Goal: Task Accomplishment & Management: Manage account settings

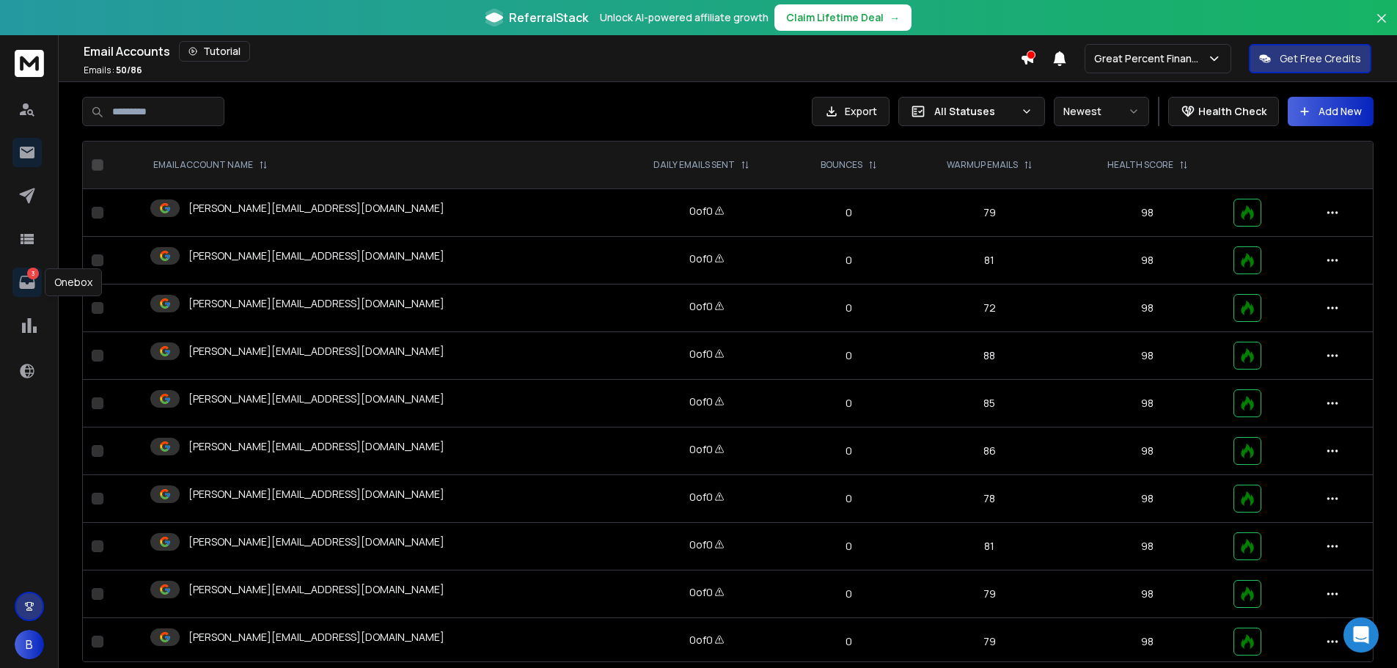
click at [25, 279] on icon at bounding box center [27, 282] width 18 height 18
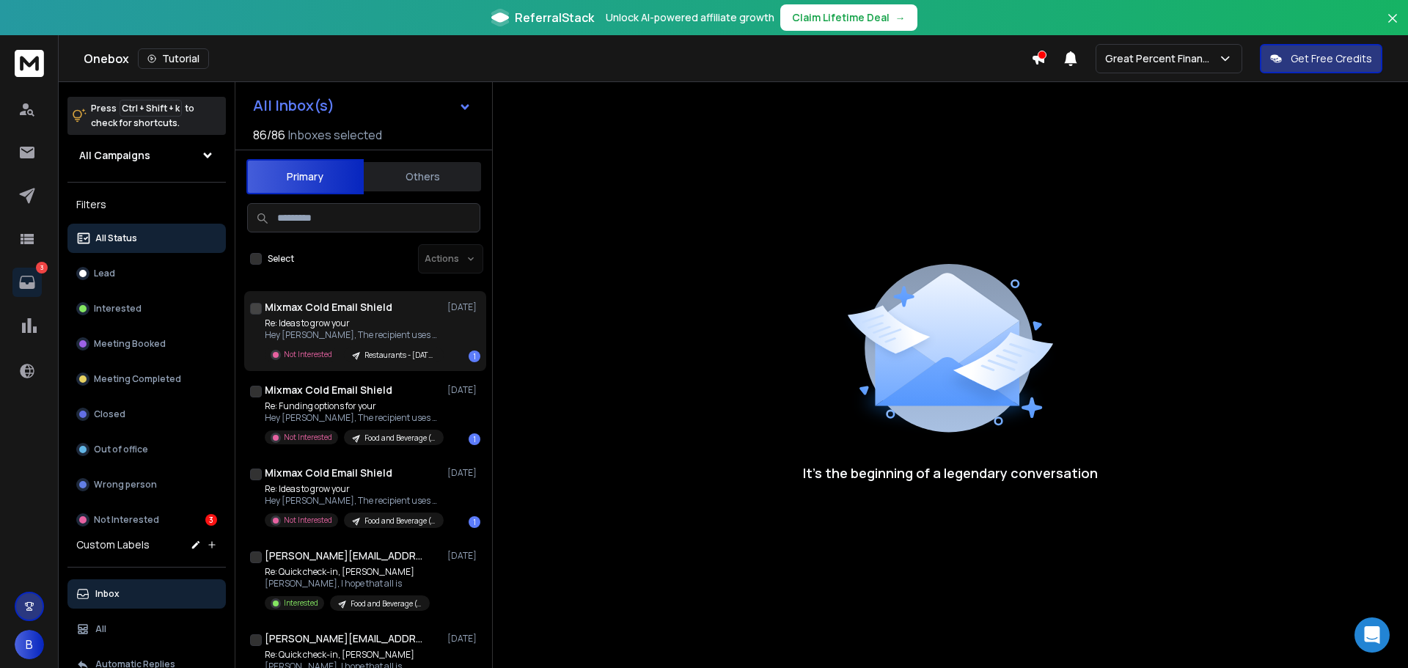
click at [375, 331] on p "Hey [PERSON_NAME], The recipient uses Mixmax" at bounding box center [353, 335] width 176 height 12
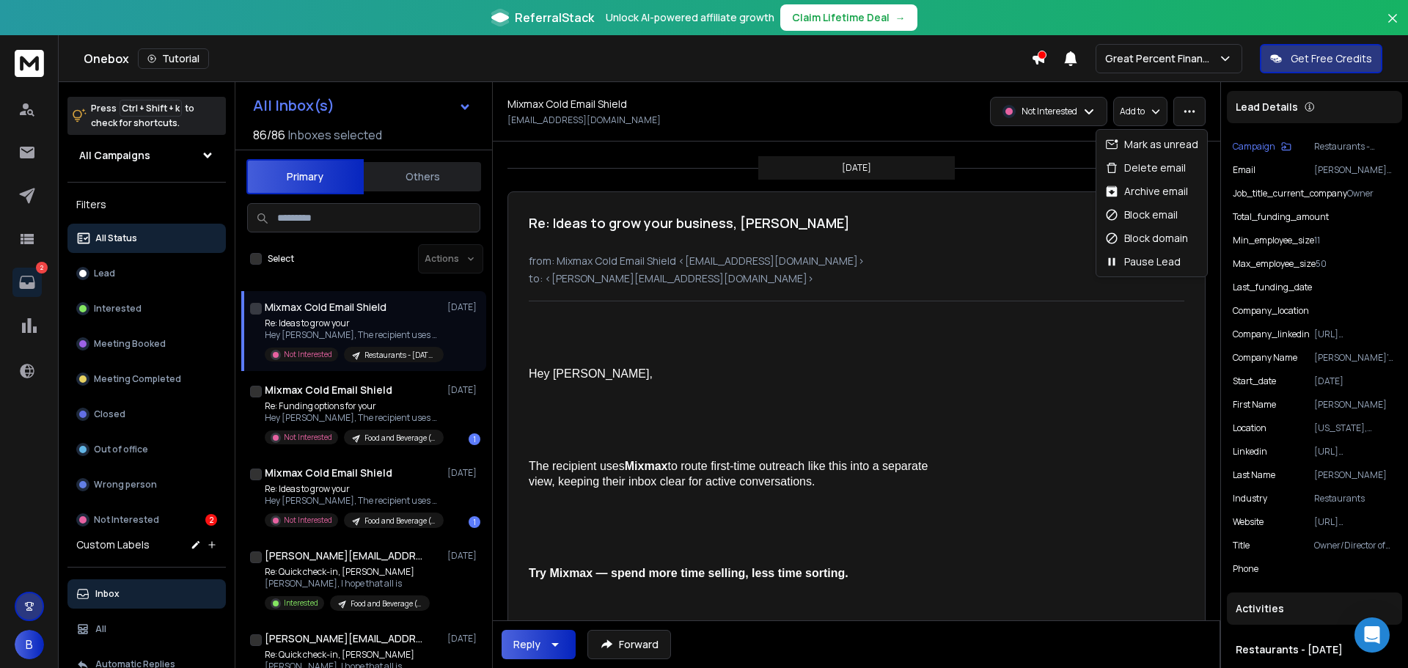
click at [1189, 117] on icon "button" at bounding box center [1189, 111] width 13 height 13
click at [1142, 215] on div "Block email" at bounding box center [1141, 214] width 73 height 15
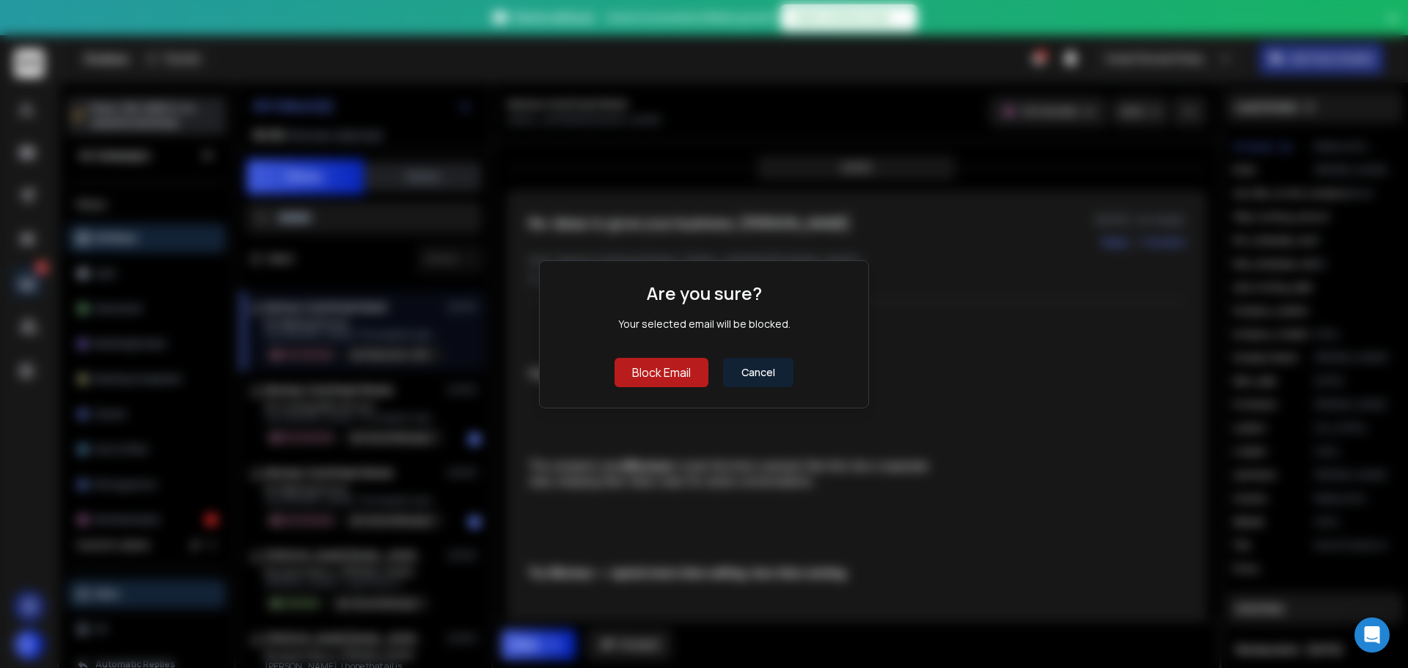
click at [662, 374] on button "Block Email" at bounding box center [661, 372] width 94 height 29
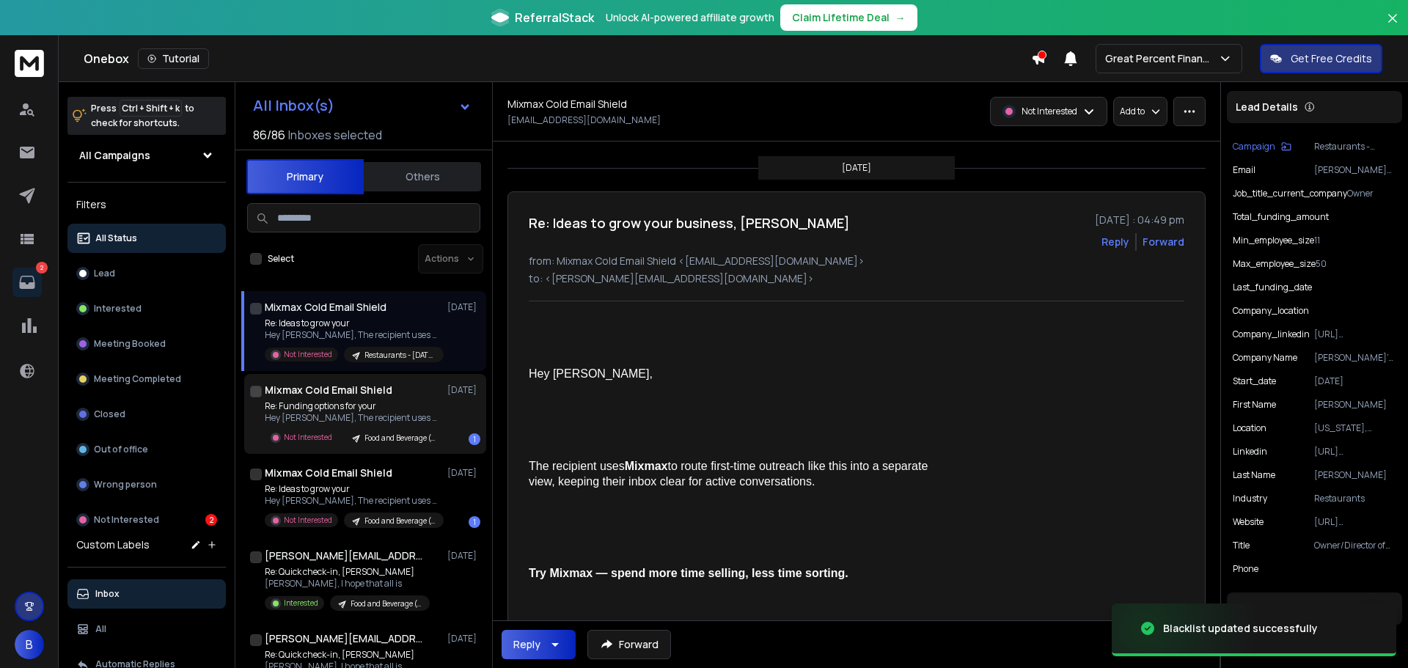
click at [408, 402] on p "Re: Funding options for your" at bounding box center [353, 406] width 176 height 12
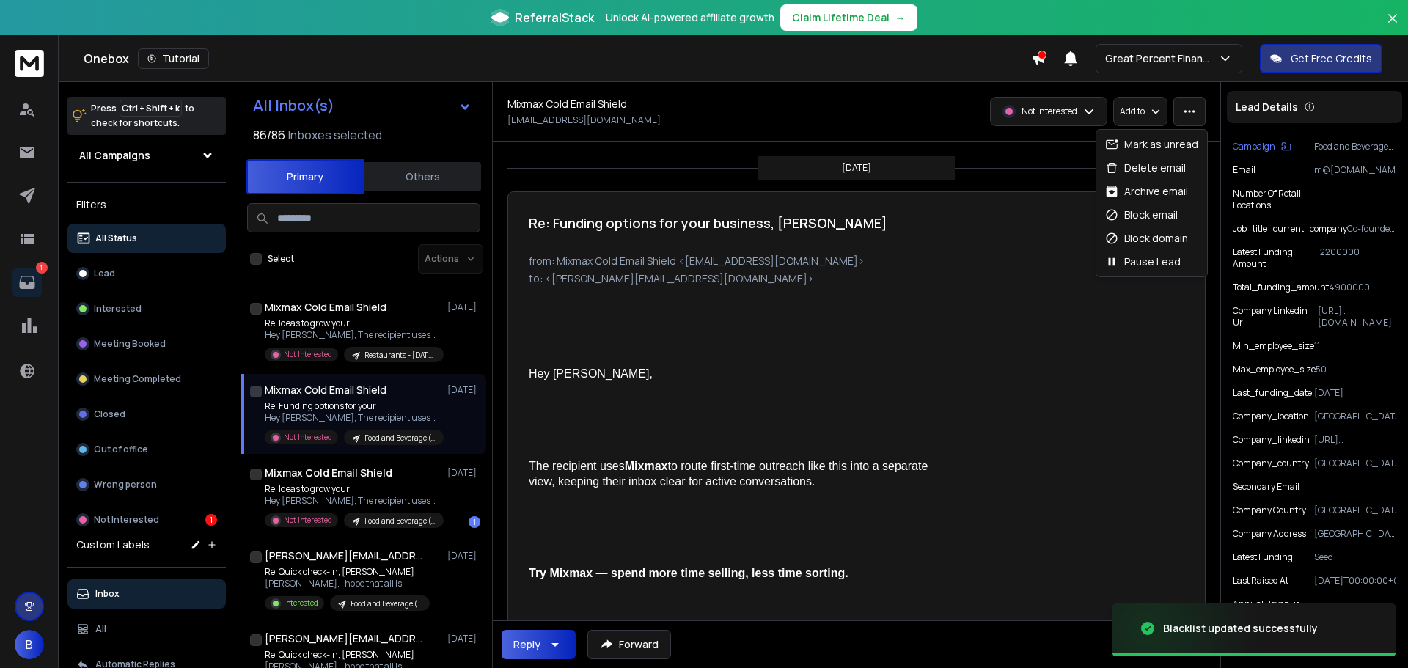
click at [1185, 111] on icon "button" at bounding box center [1189, 111] width 11 height 2
click at [1139, 213] on div "Block email" at bounding box center [1141, 214] width 73 height 15
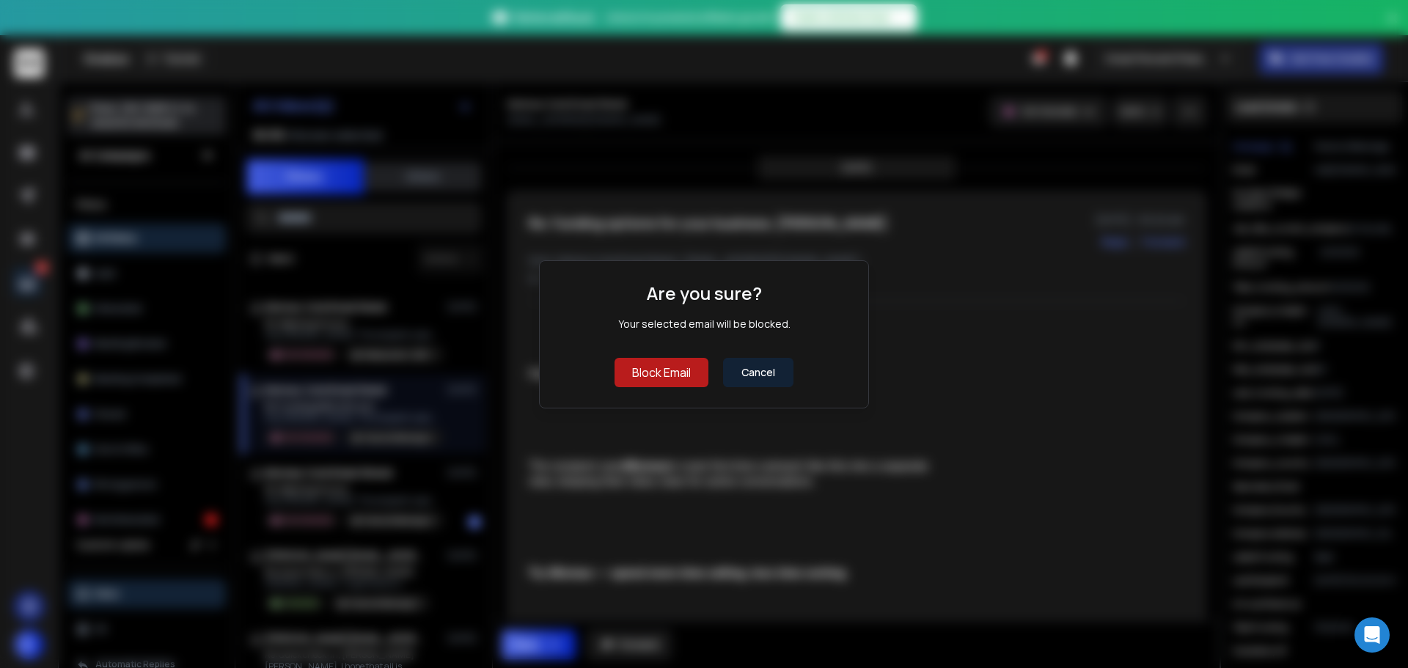
click at [650, 363] on button "Block Email" at bounding box center [661, 372] width 94 height 29
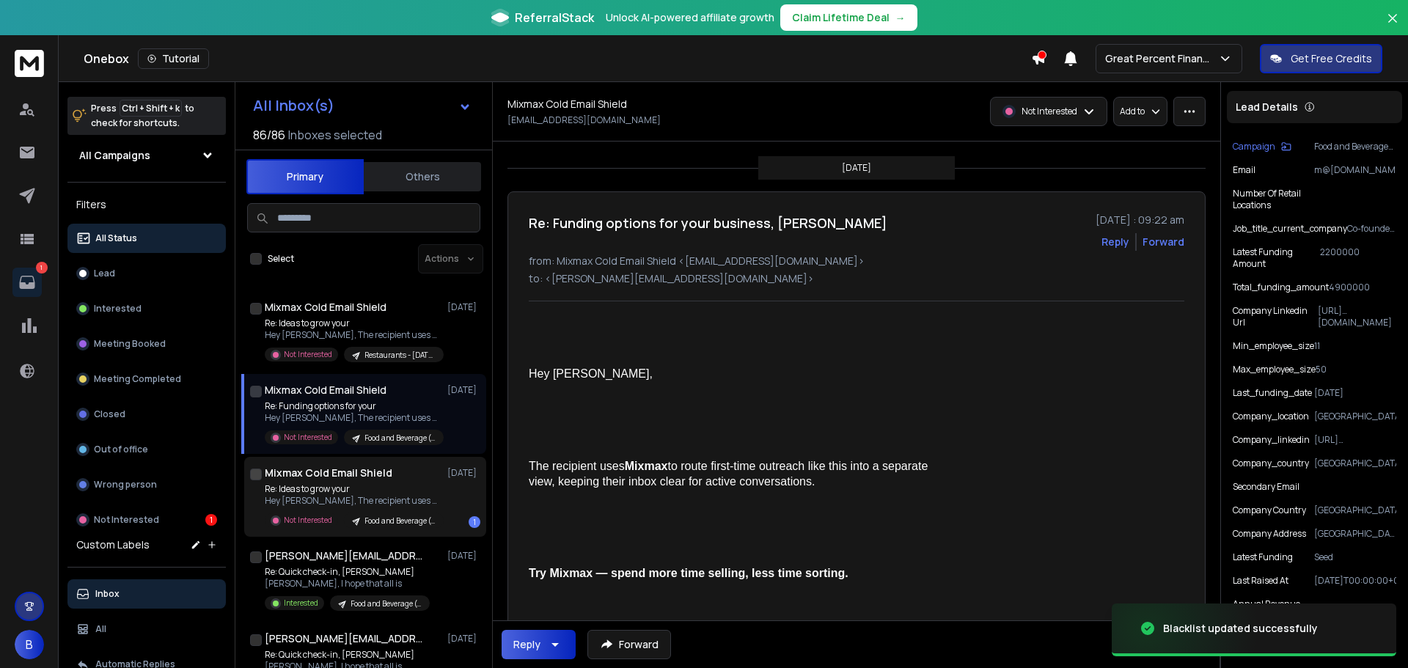
click at [369, 493] on p "Re: Ideas to grow your" at bounding box center [353, 489] width 176 height 12
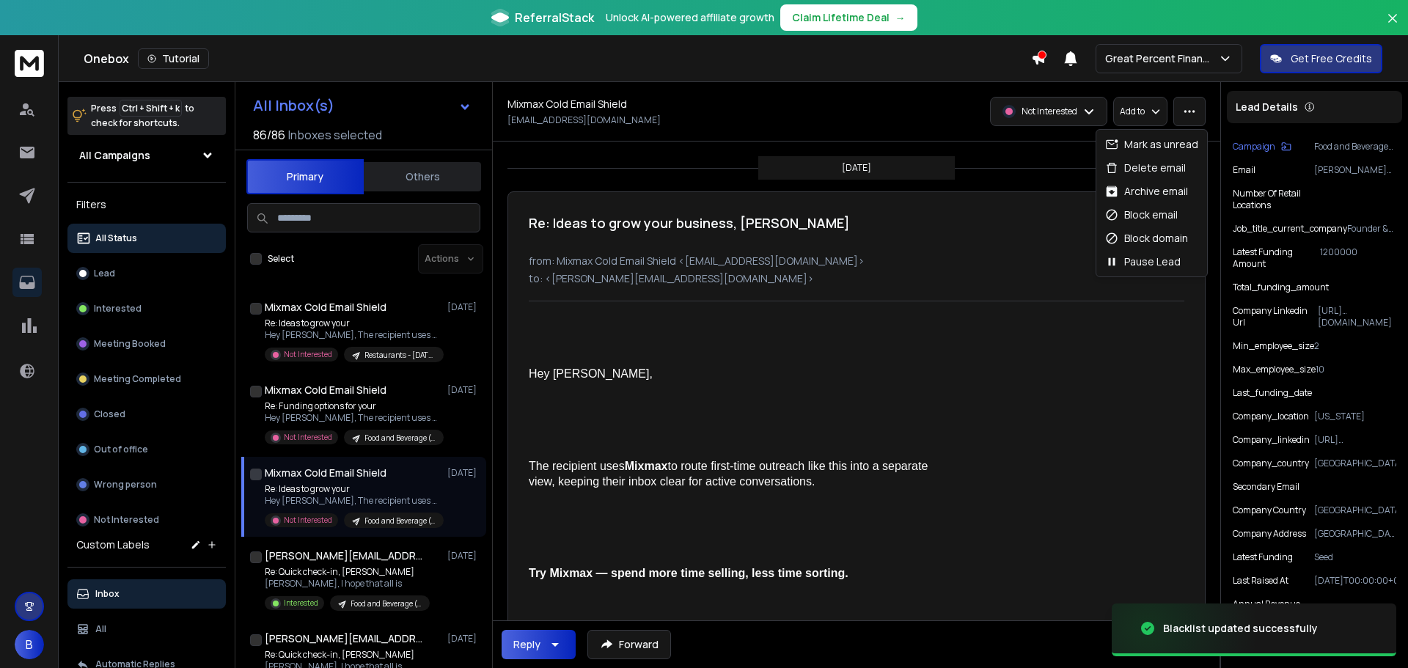
click at [1182, 112] on button "button" at bounding box center [1189, 111] width 32 height 29
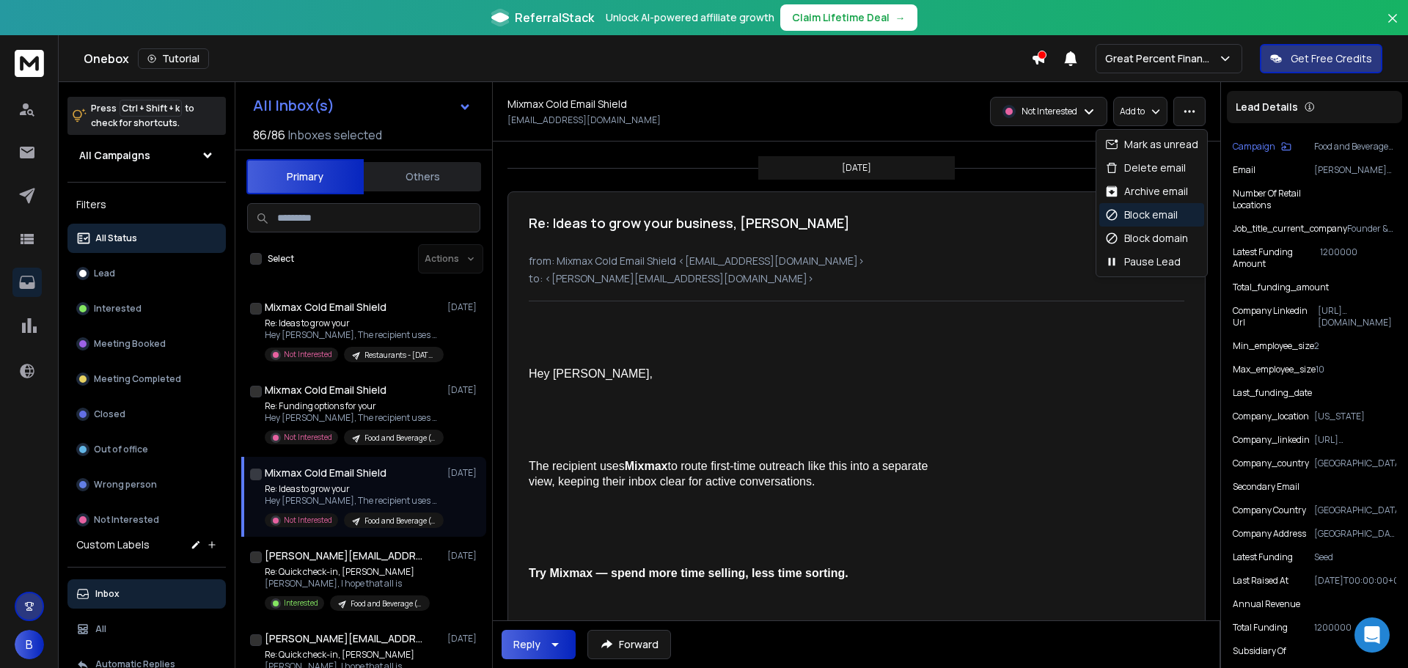
click at [1157, 212] on div "Block email" at bounding box center [1141, 214] width 73 height 15
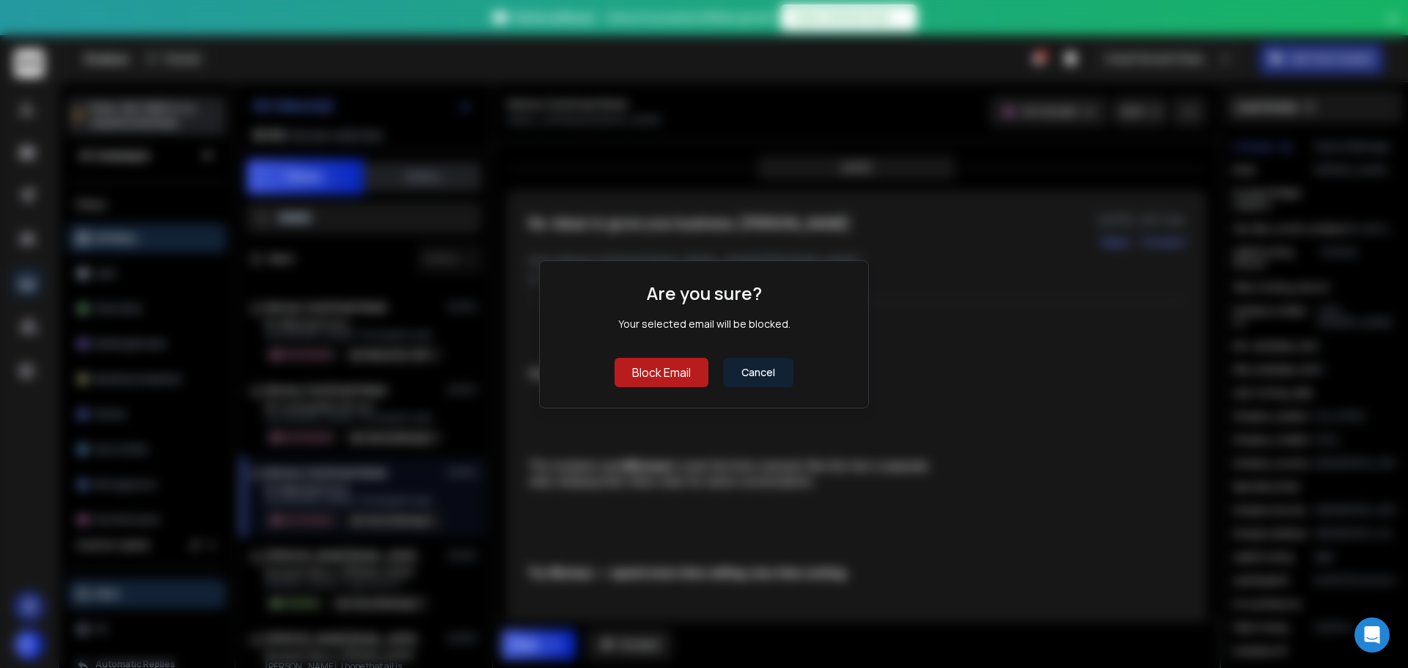
click at [666, 378] on button "Block Email" at bounding box center [661, 372] width 94 height 29
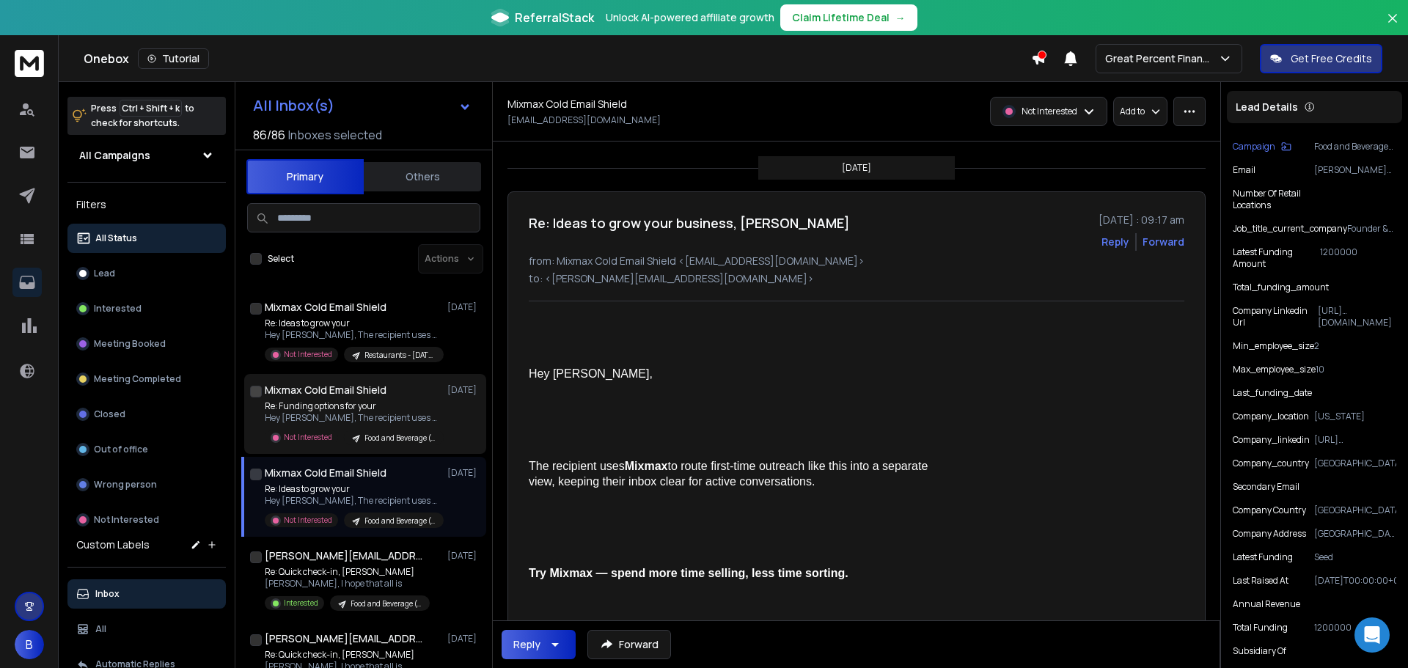
click at [363, 406] on p "Re: Funding options for your" at bounding box center [353, 406] width 176 height 12
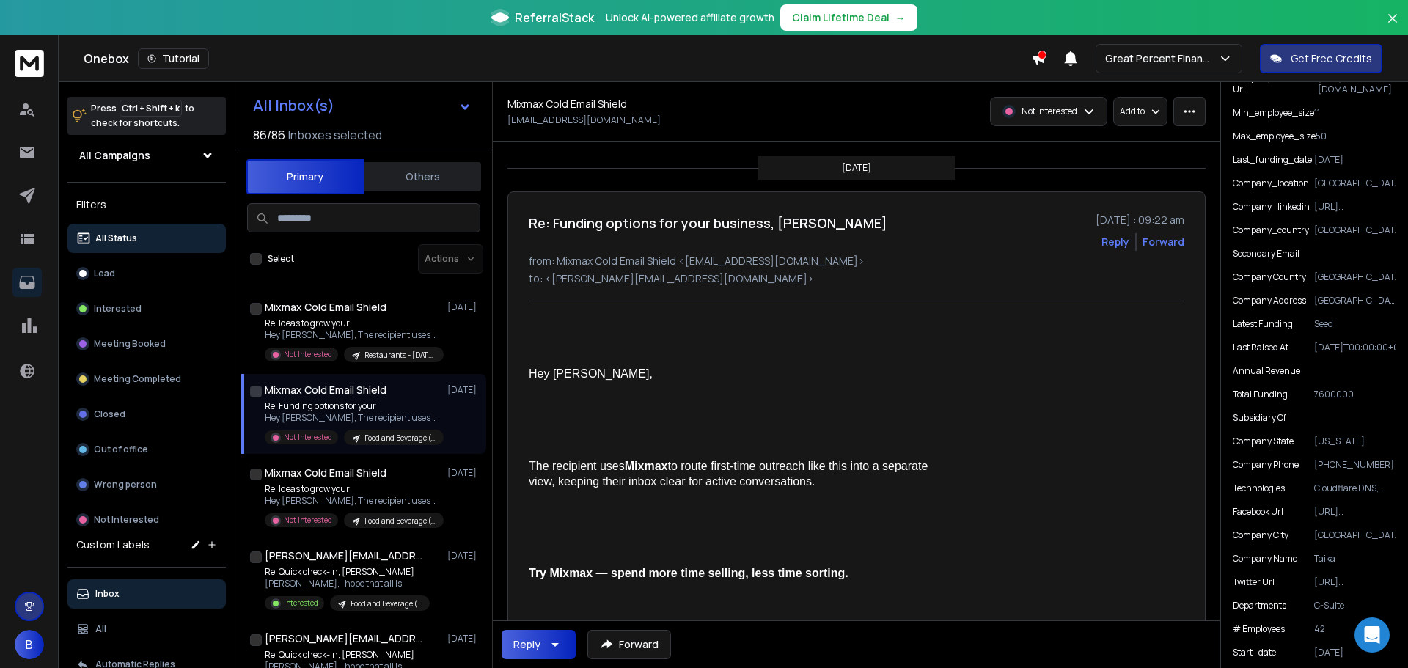
scroll to position [220, 0]
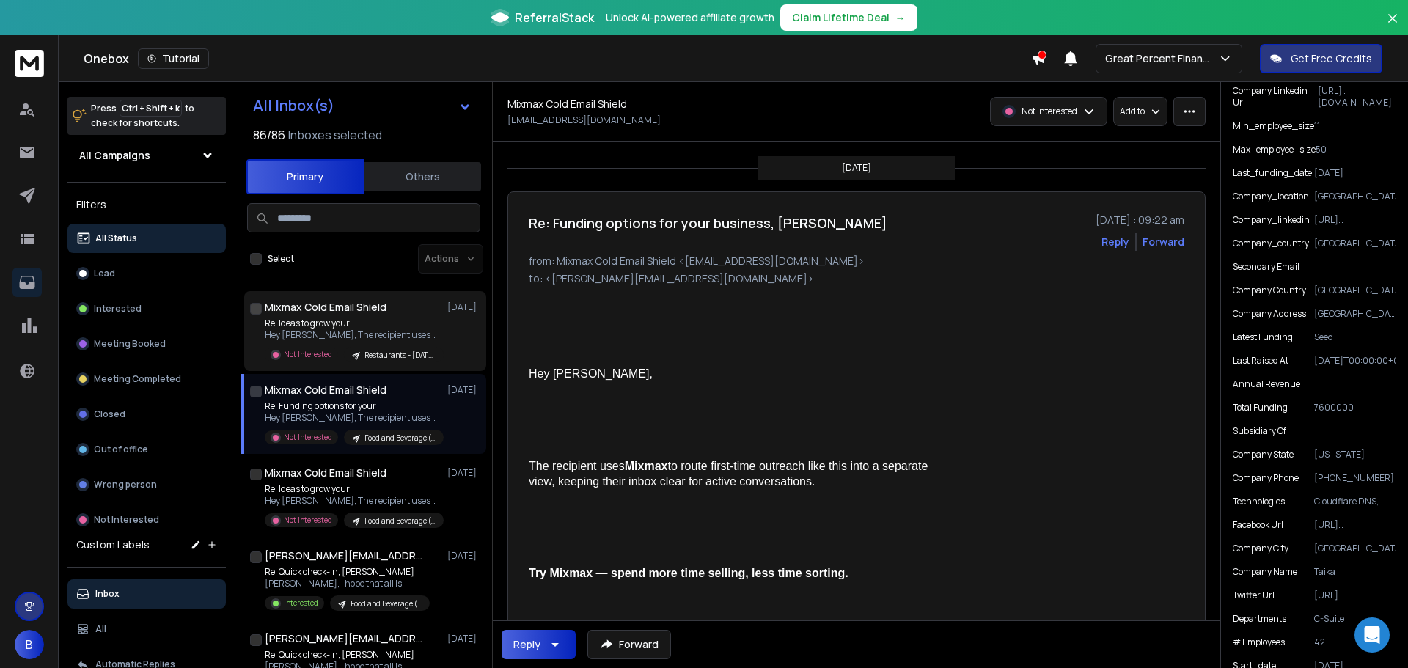
click at [306, 323] on p "Re: Ideas to grow your" at bounding box center [353, 323] width 176 height 12
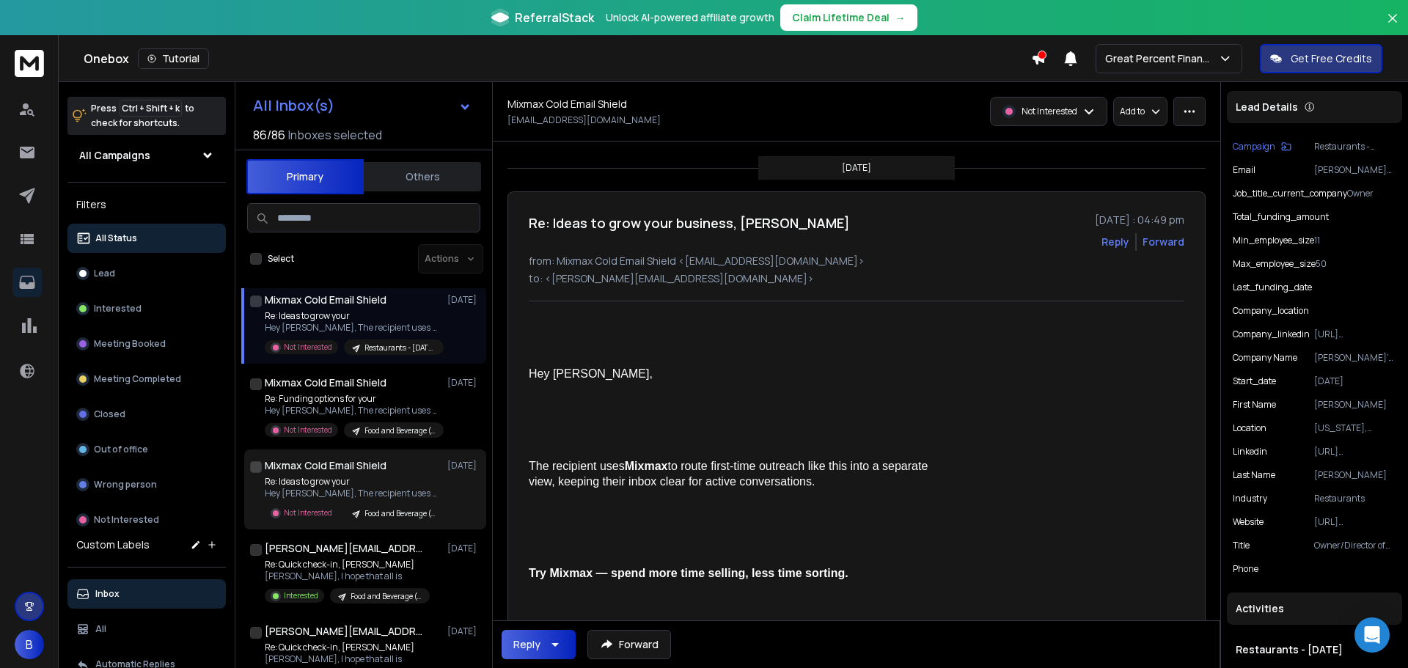
scroll to position [0, 0]
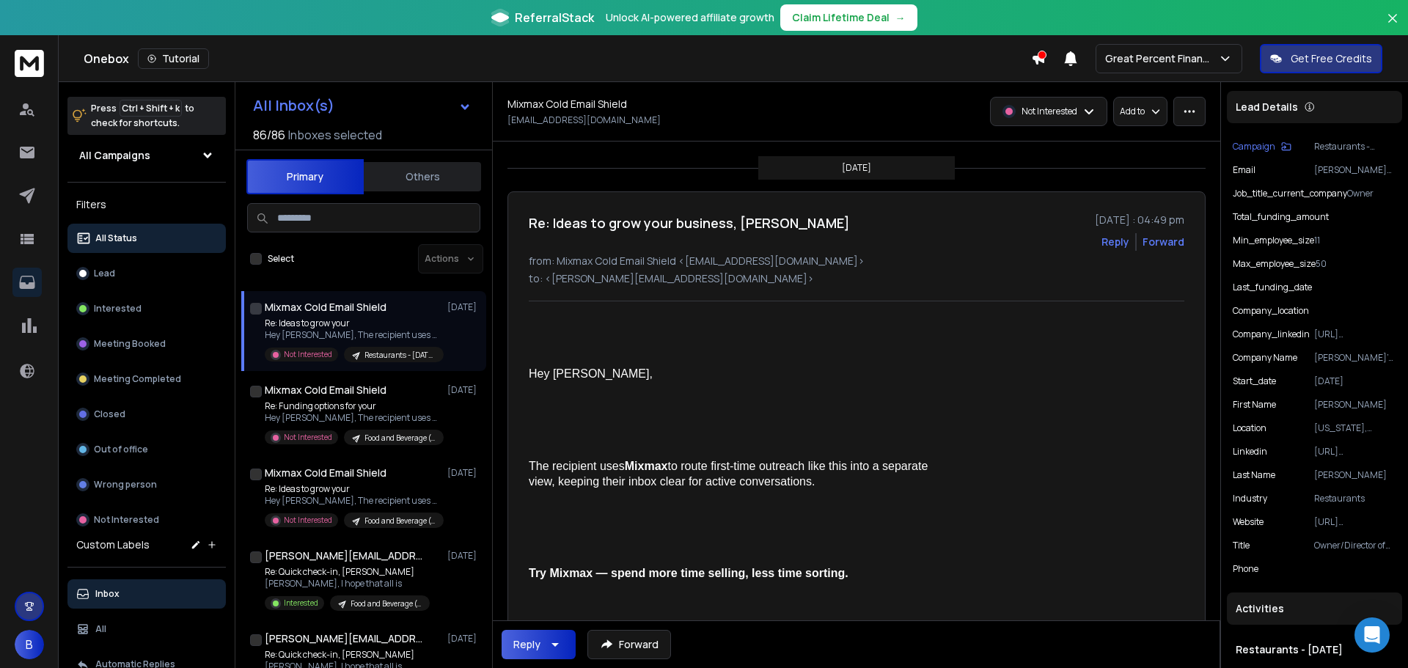
click at [420, 169] on button "Others" at bounding box center [422, 177] width 117 height 32
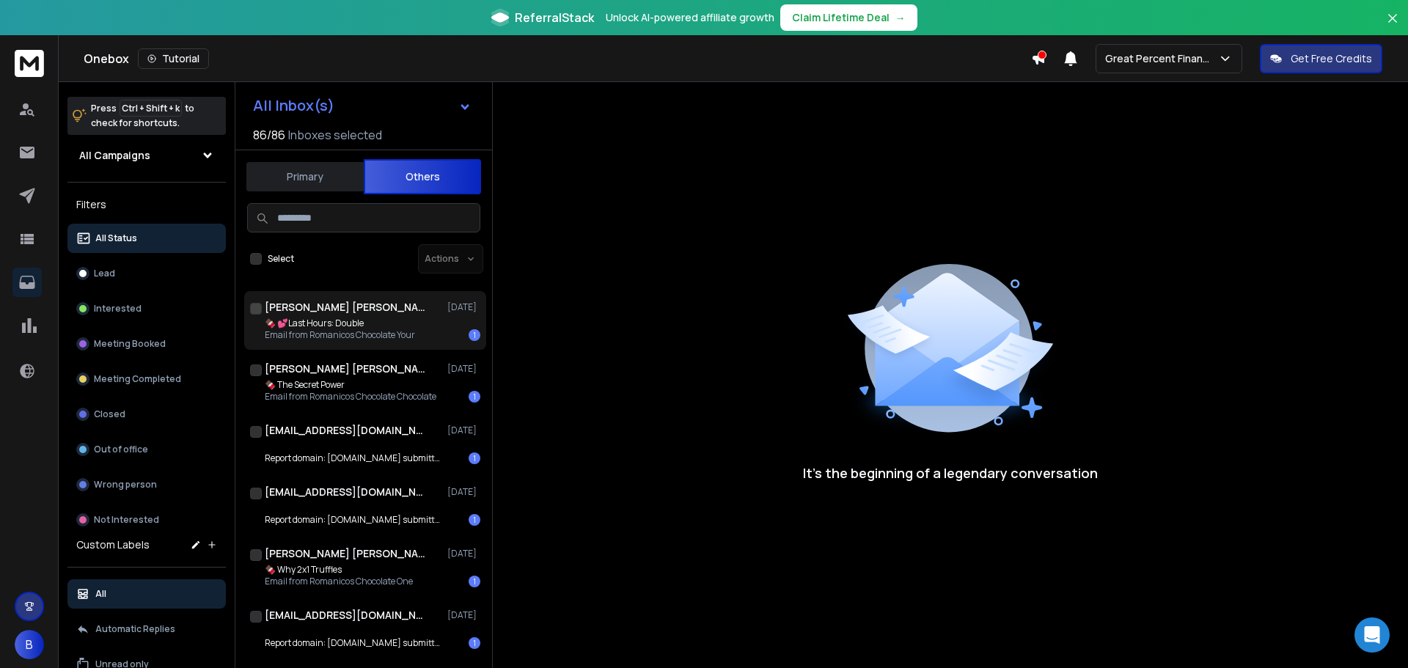
click at [355, 331] on p "Email from Romanicos Chocolate Your" at bounding box center [340, 335] width 150 height 12
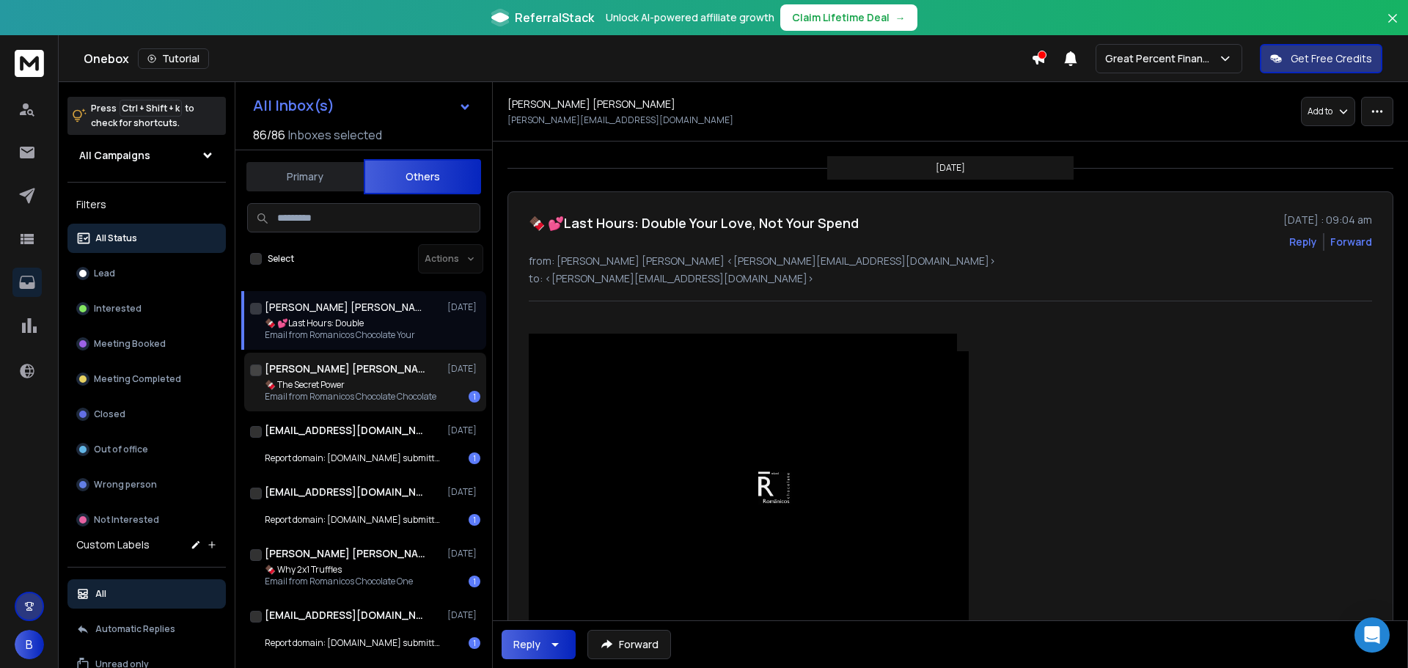
click at [350, 389] on p "🍫 The Secret Power" at bounding box center [351, 385] width 172 height 12
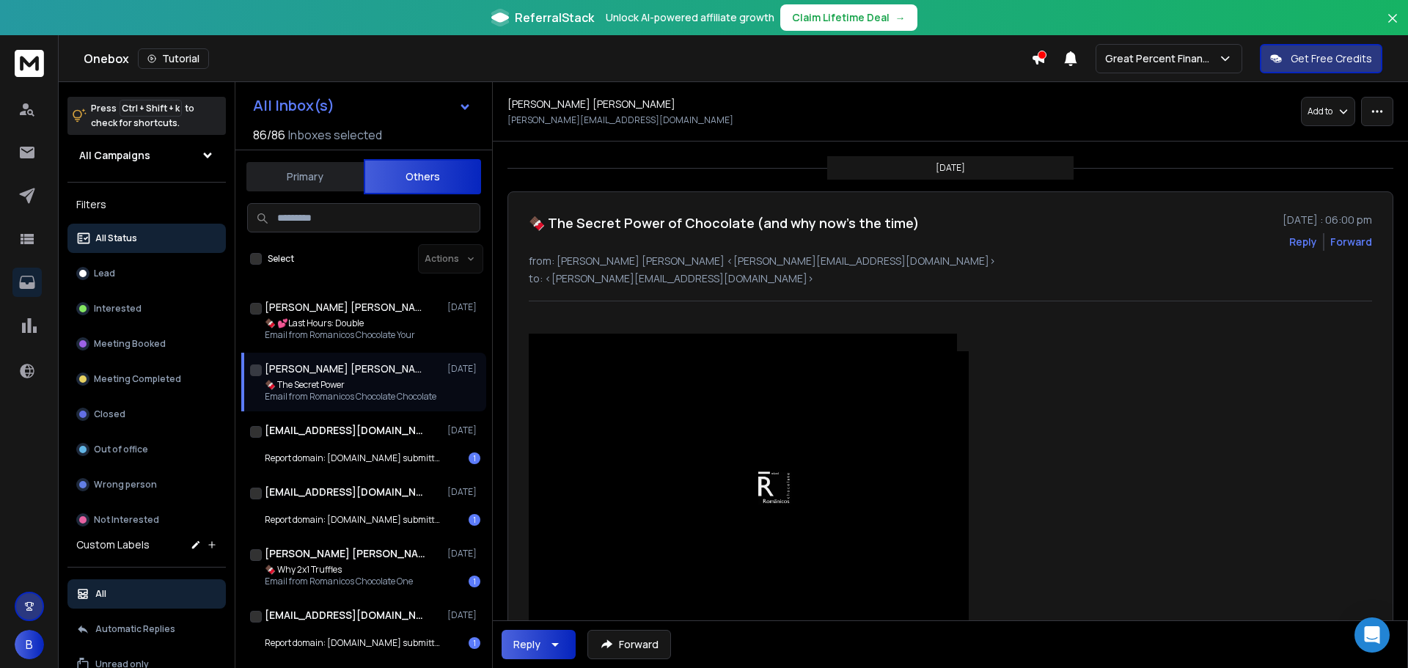
click at [322, 166] on button "Primary" at bounding box center [304, 177] width 117 height 32
